Goal: Task Accomplishment & Management: Manage account settings

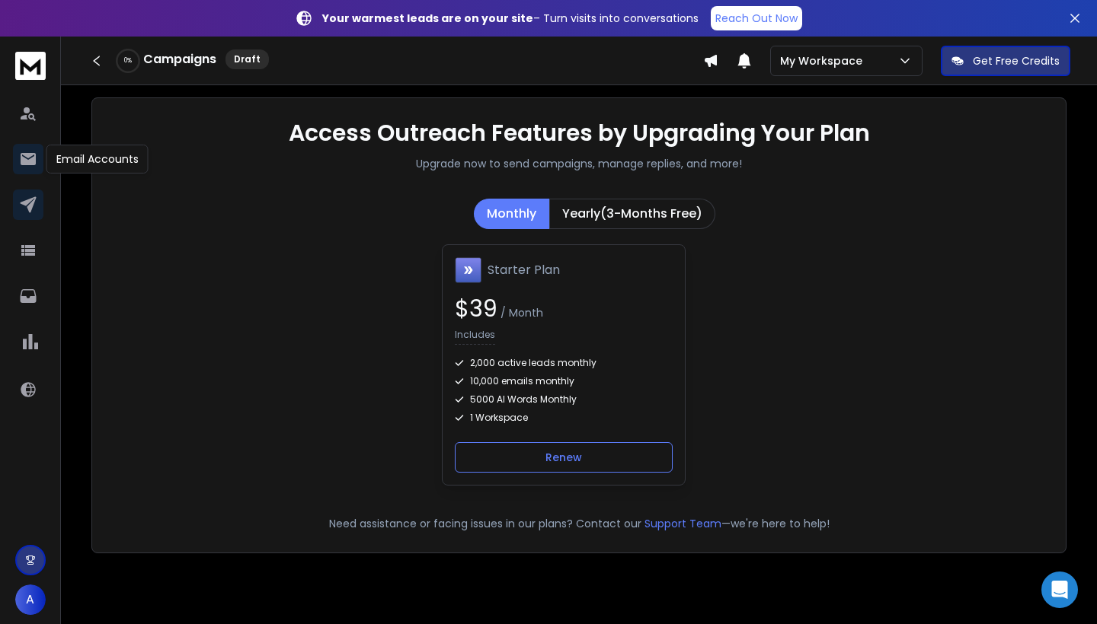
click at [30, 162] on icon at bounding box center [28, 159] width 15 height 12
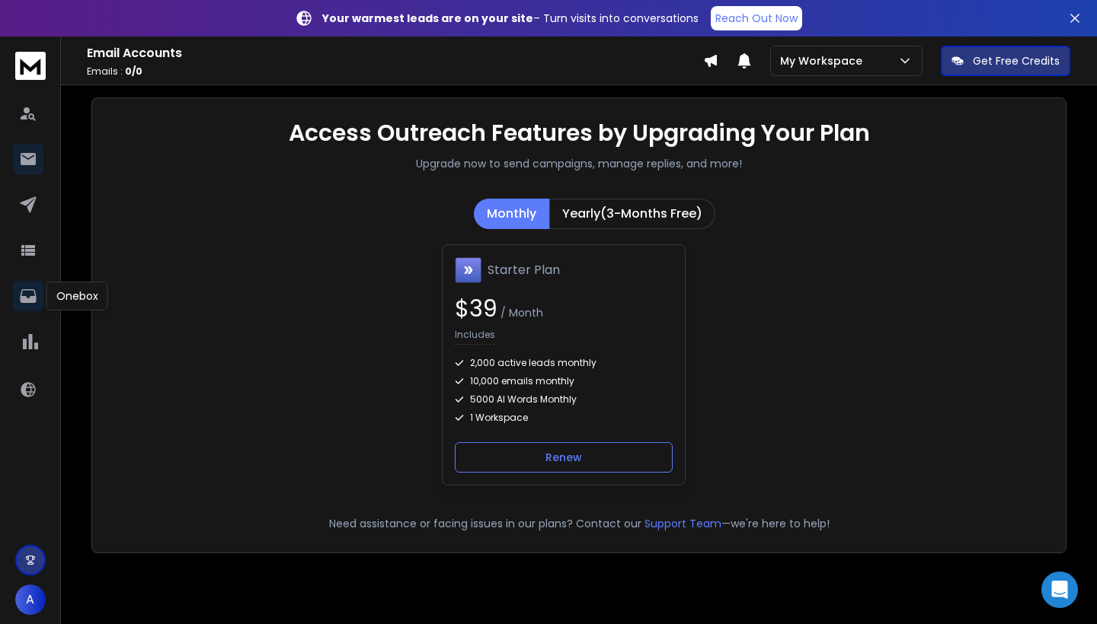
click at [24, 292] on icon at bounding box center [28, 296] width 18 height 18
click at [24, 296] on icon at bounding box center [28, 296] width 16 height 14
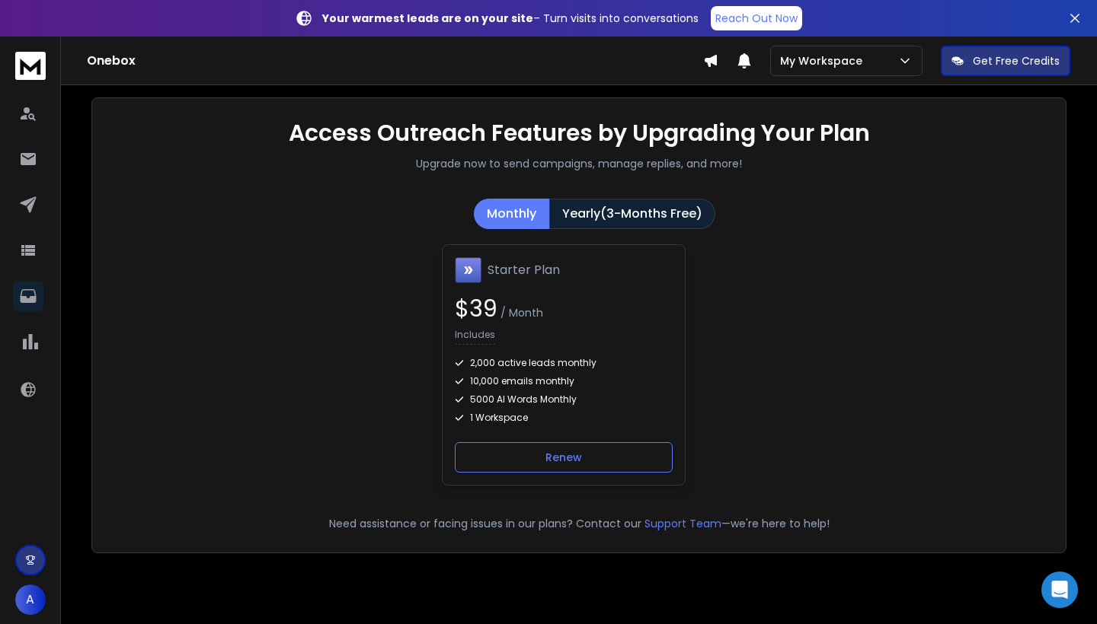
click at [592, 212] on button "Yearly(3-Months Free)" at bounding box center [632, 214] width 166 height 30
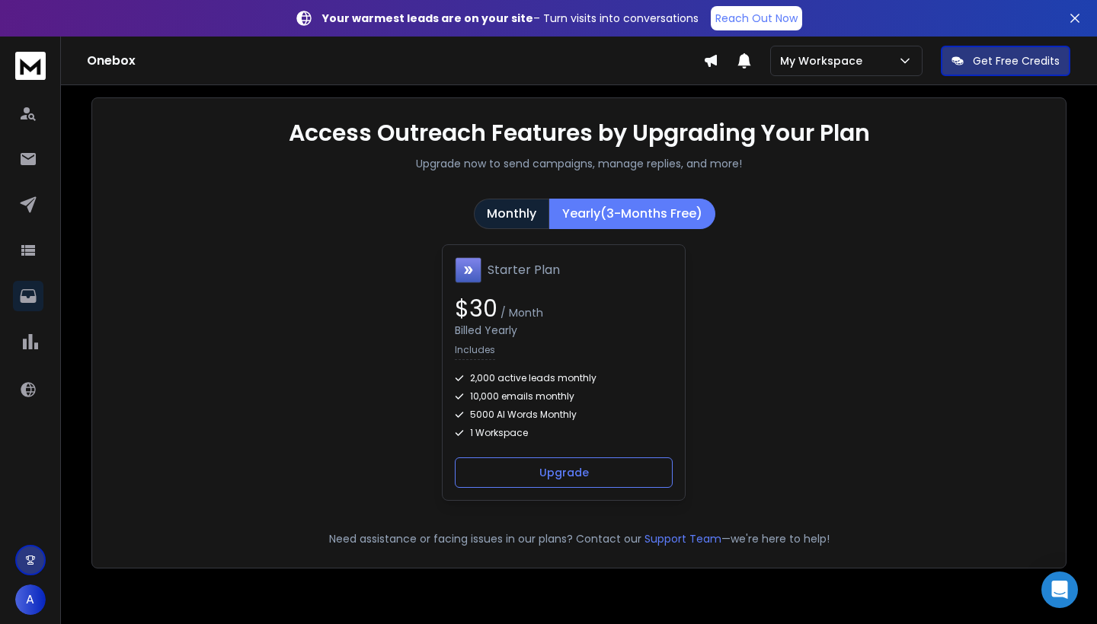
click at [488, 217] on button "Monthly" at bounding box center [511, 214] width 75 height 30
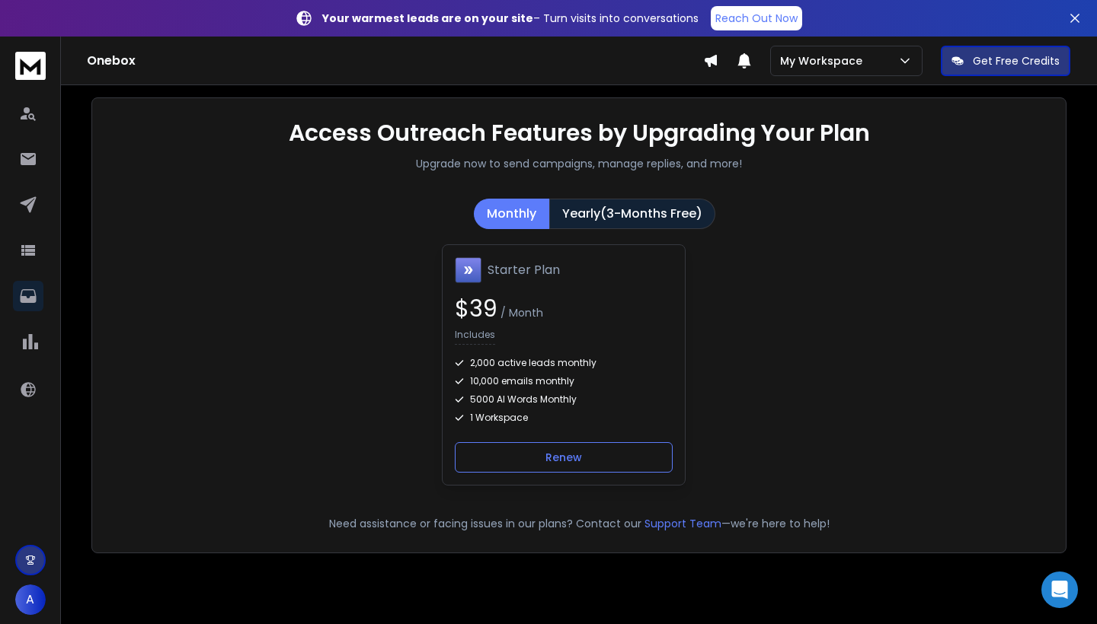
click at [597, 208] on button "Yearly(3-Months Free)" at bounding box center [632, 214] width 166 height 30
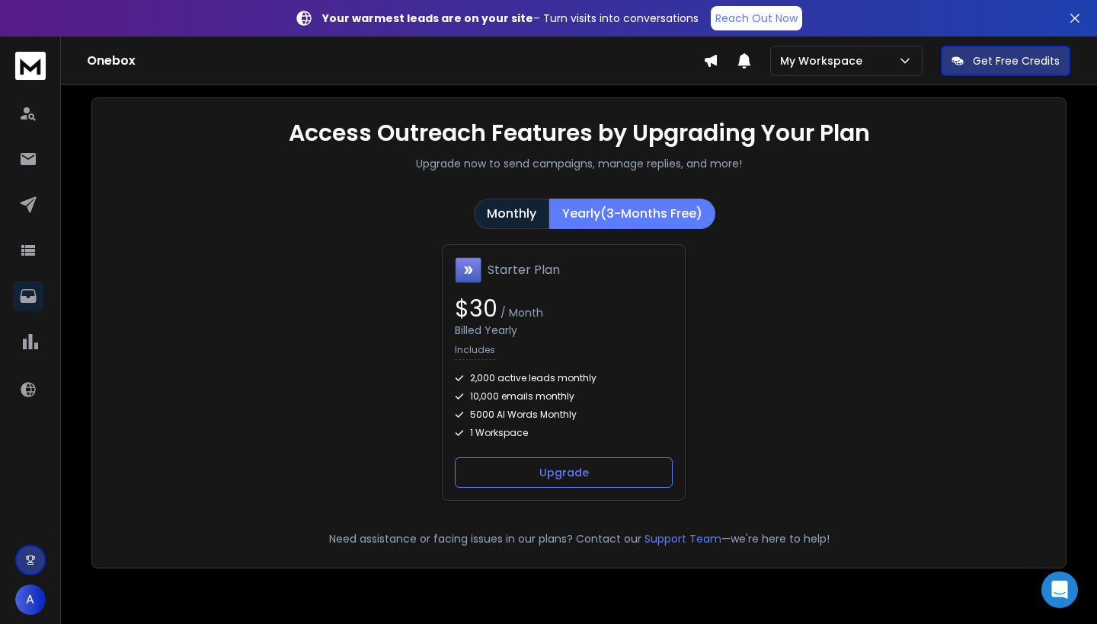
click at [492, 212] on button "Monthly" at bounding box center [511, 214] width 75 height 30
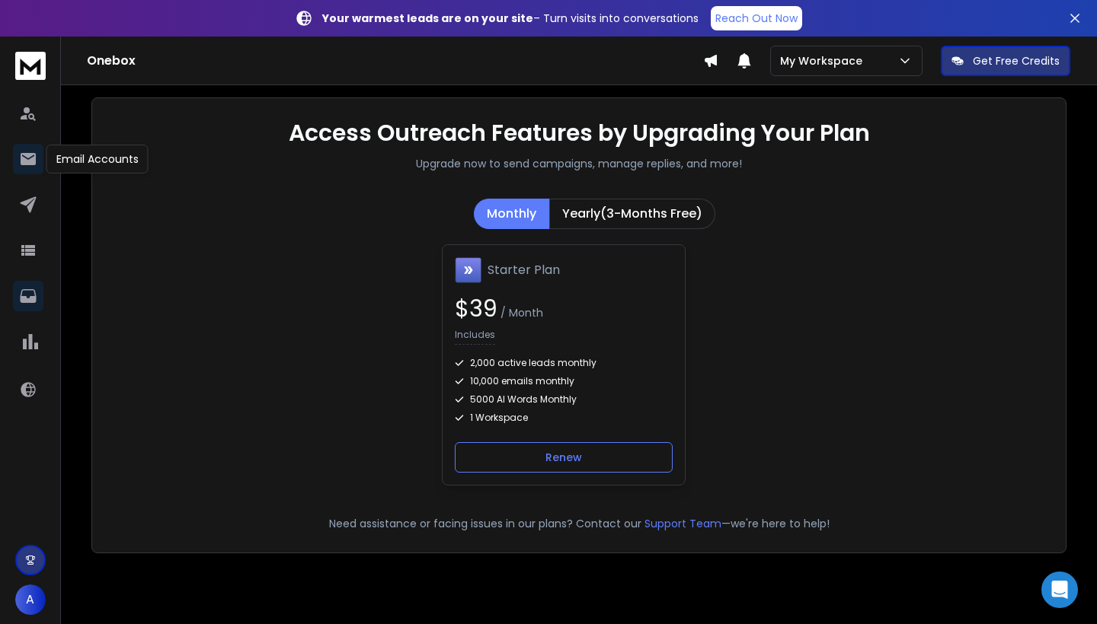
click at [26, 157] on icon at bounding box center [28, 159] width 15 height 12
